Goal: Task Accomplishment & Management: Manage account settings

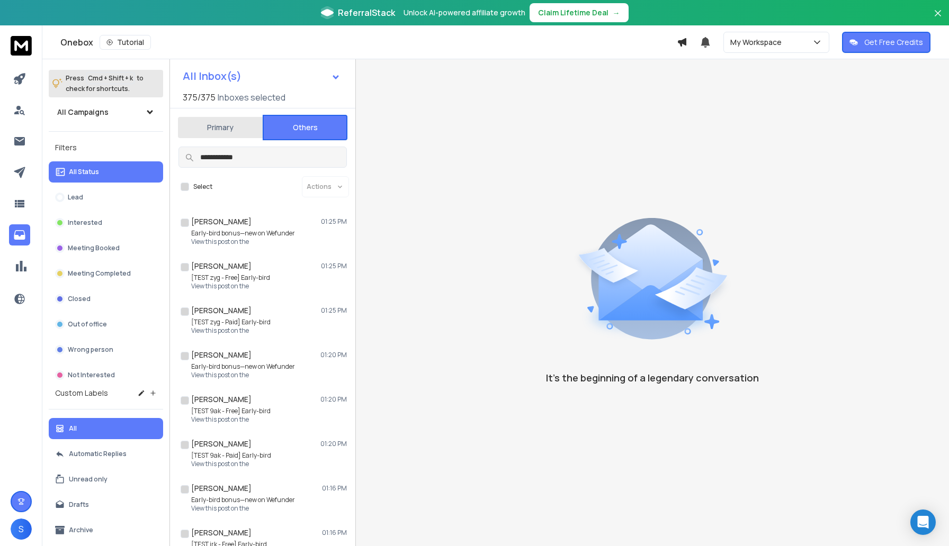
click at [276, 157] on input "**********" at bounding box center [262, 157] width 168 height 21
click at [271, 159] on input "**********" at bounding box center [262, 157] width 168 height 21
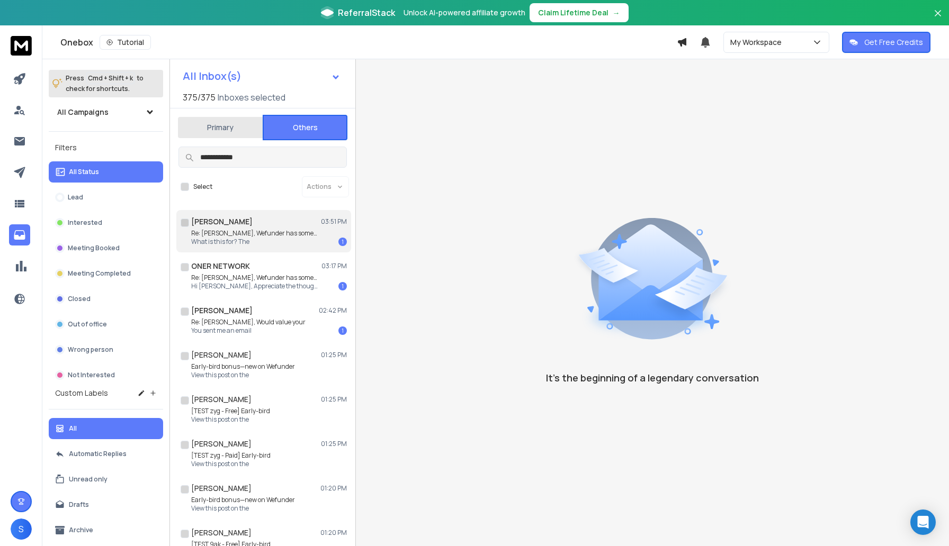
click at [271, 229] on p "Re: [PERSON_NAME], Wefunder has something" at bounding box center [254, 233] width 127 height 8
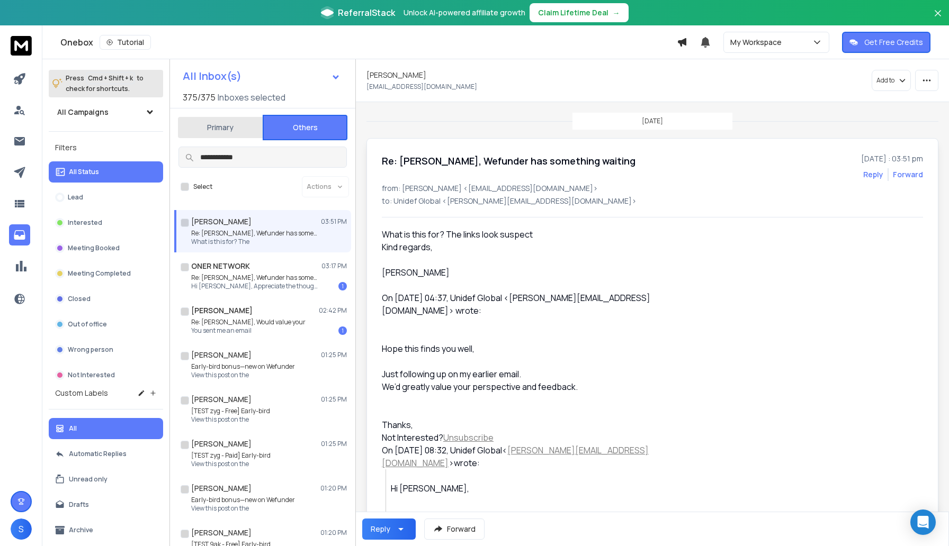
click at [462, 190] on p "from: [PERSON_NAME] <[EMAIL_ADDRESS][DOMAIN_NAME]>" at bounding box center [652, 188] width 541 height 11
drag, startPoint x: 463, startPoint y: 190, endPoint x: 519, endPoint y: 188, distance: 56.1
click at [519, 188] on p "from: [PERSON_NAME] <[EMAIL_ADDRESS][DOMAIN_NAME]>" at bounding box center [652, 188] width 541 height 11
copy p "[EMAIL_ADDRESS][DOMAIN_NAME]"
click at [261, 240] on p "What is this for? The" at bounding box center [254, 242] width 127 height 8
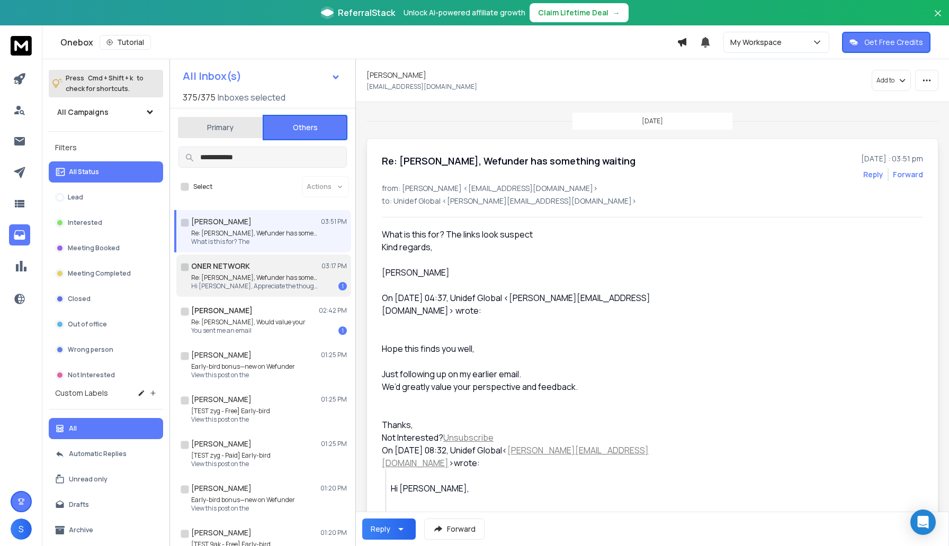
click at [274, 282] on p "Hi [PERSON_NAME], Appreciate the thoughtful" at bounding box center [254, 286] width 127 height 8
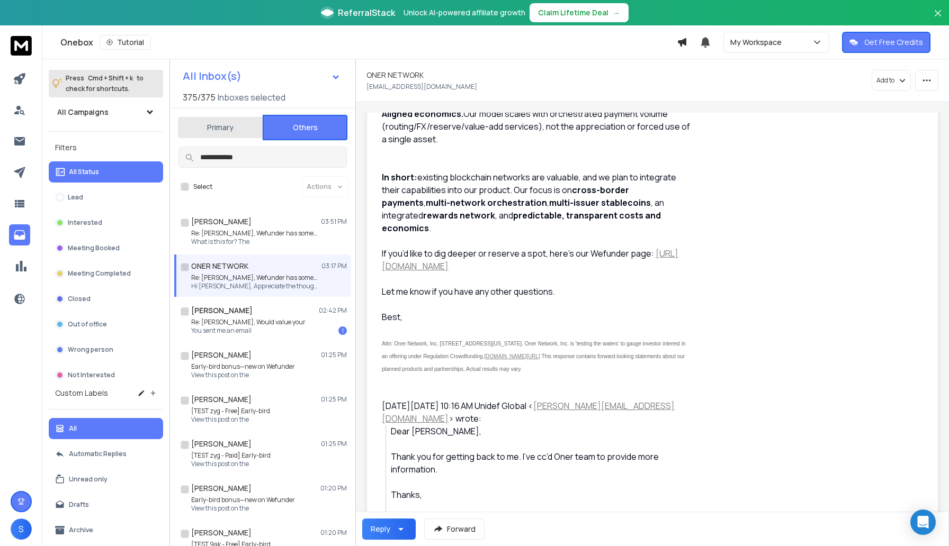
scroll to position [523, 0]
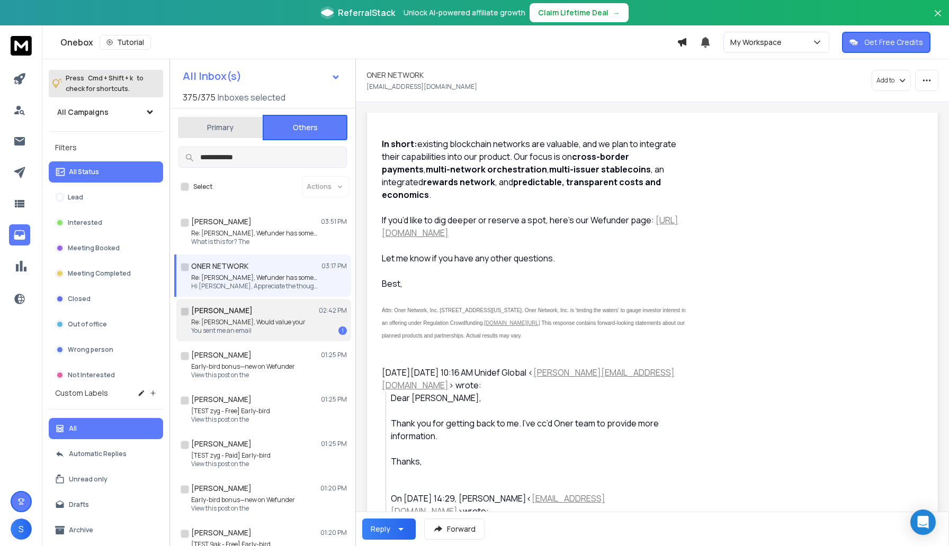
click at [241, 314] on div "[PERSON_NAME] 02:42 PM" at bounding box center [269, 310] width 156 height 11
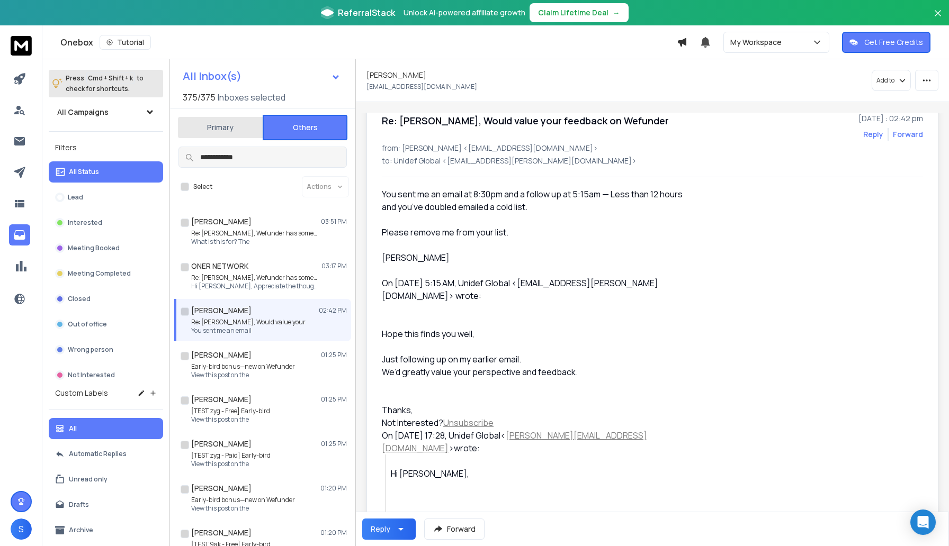
scroll to position [40, 0]
click at [244, 215] on div "[PERSON_NAME] 03:51 PM Re: [PERSON_NAME], Wefunder has something What is this f…" at bounding box center [263, 231] width 175 height 42
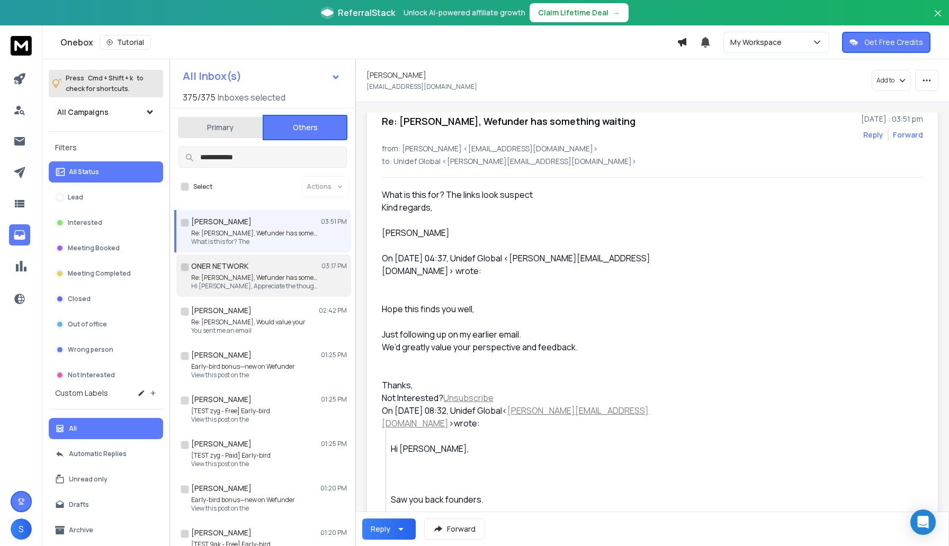
click at [254, 276] on p "Re: [PERSON_NAME], Wefunder has something" at bounding box center [254, 278] width 127 height 8
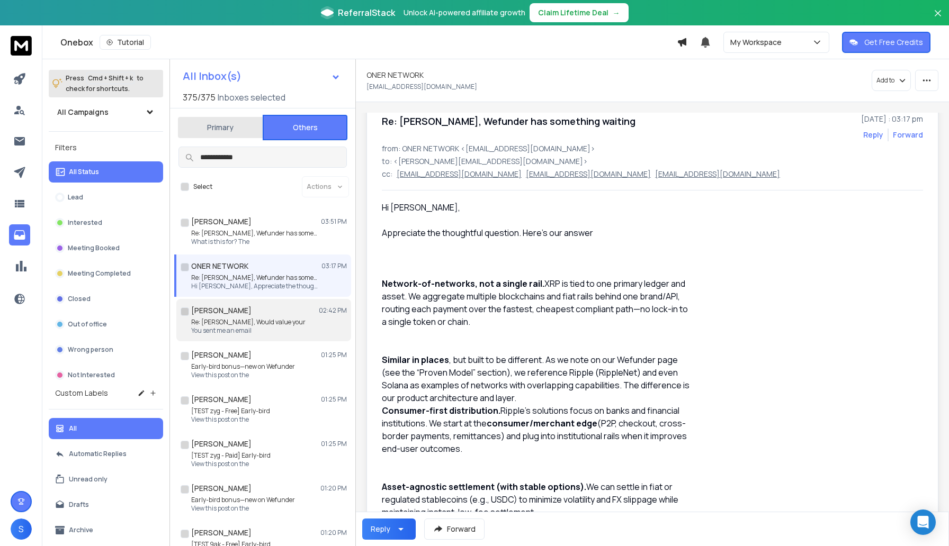
click at [251, 322] on p "Re: [PERSON_NAME], Would value your" at bounding box center [248, 322] width 114 height 8
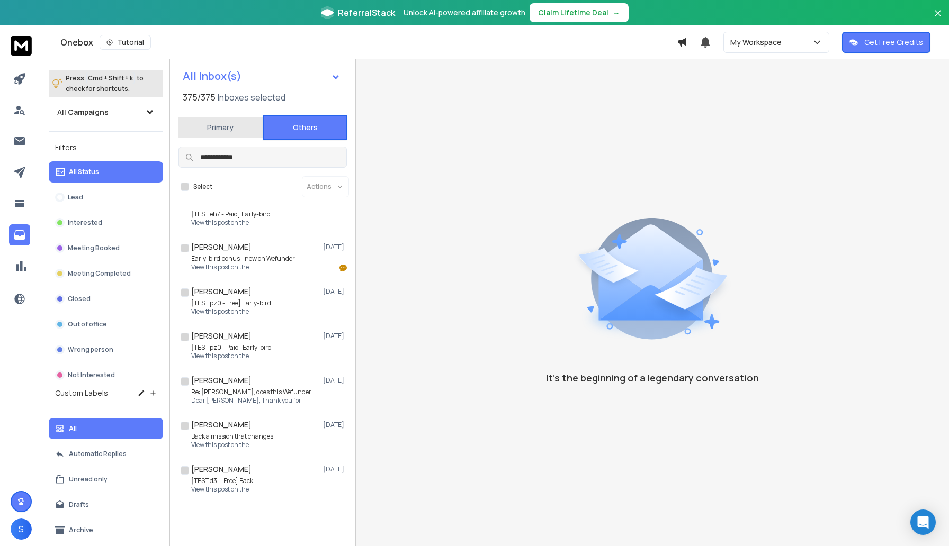
scroll to position [1931, 0]
